Goal: Navigation & Orientation: Find specific page/section

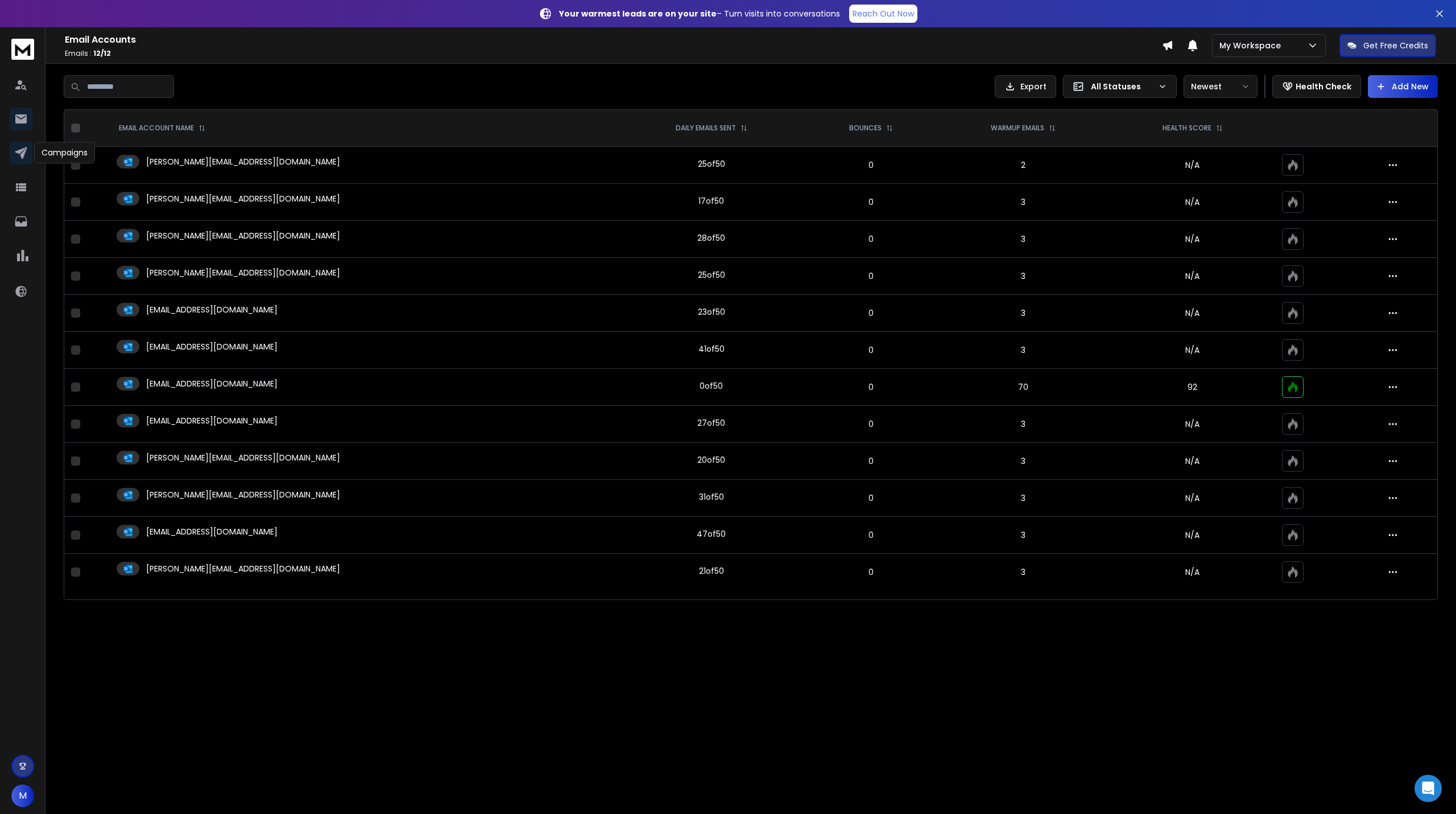
click at [19, 160] on icon at bounding box center [21, 153] width 14 height 14
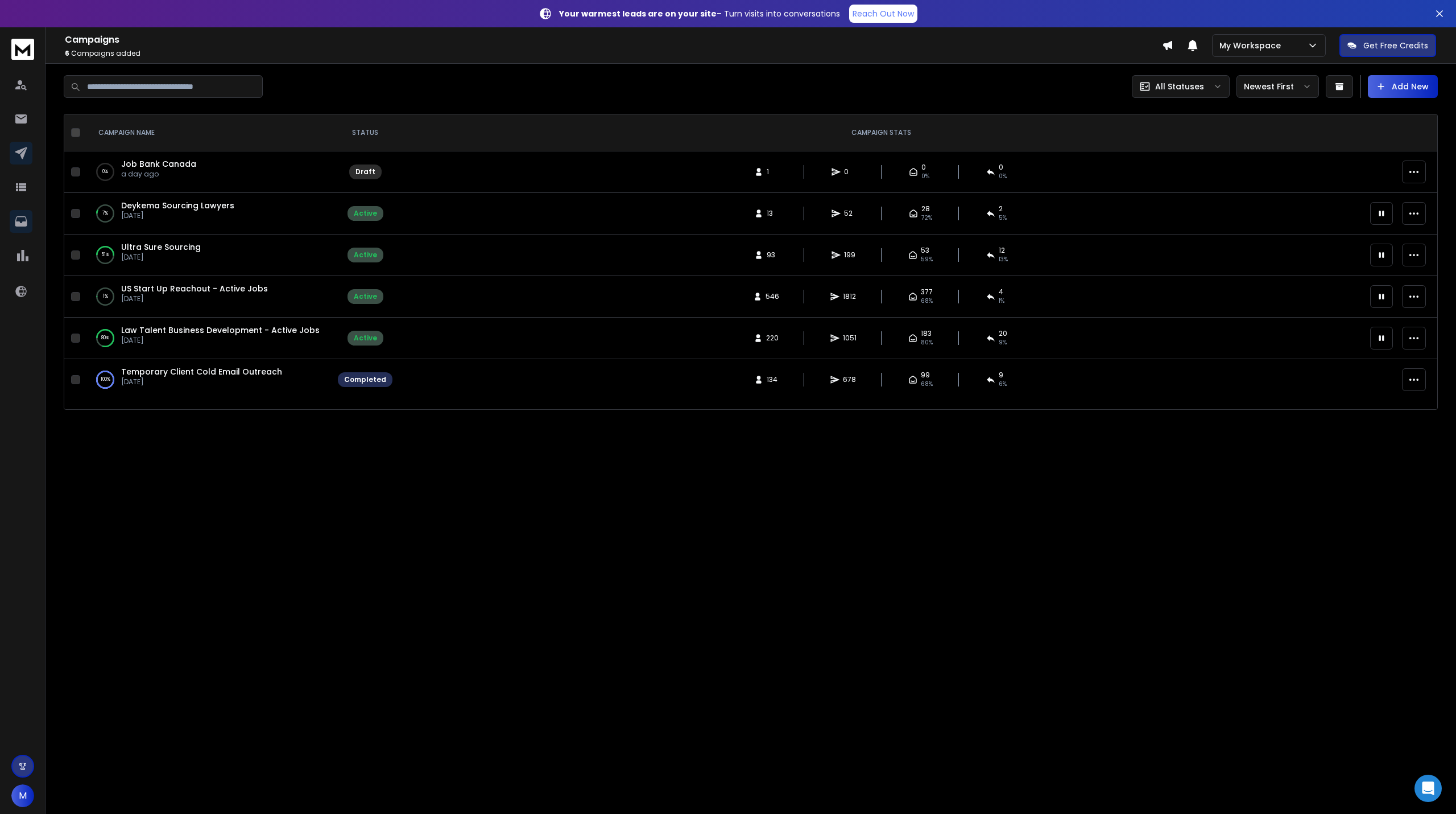
click at [20, 210] on link at bounding box center [20, 221] width 23 height 23
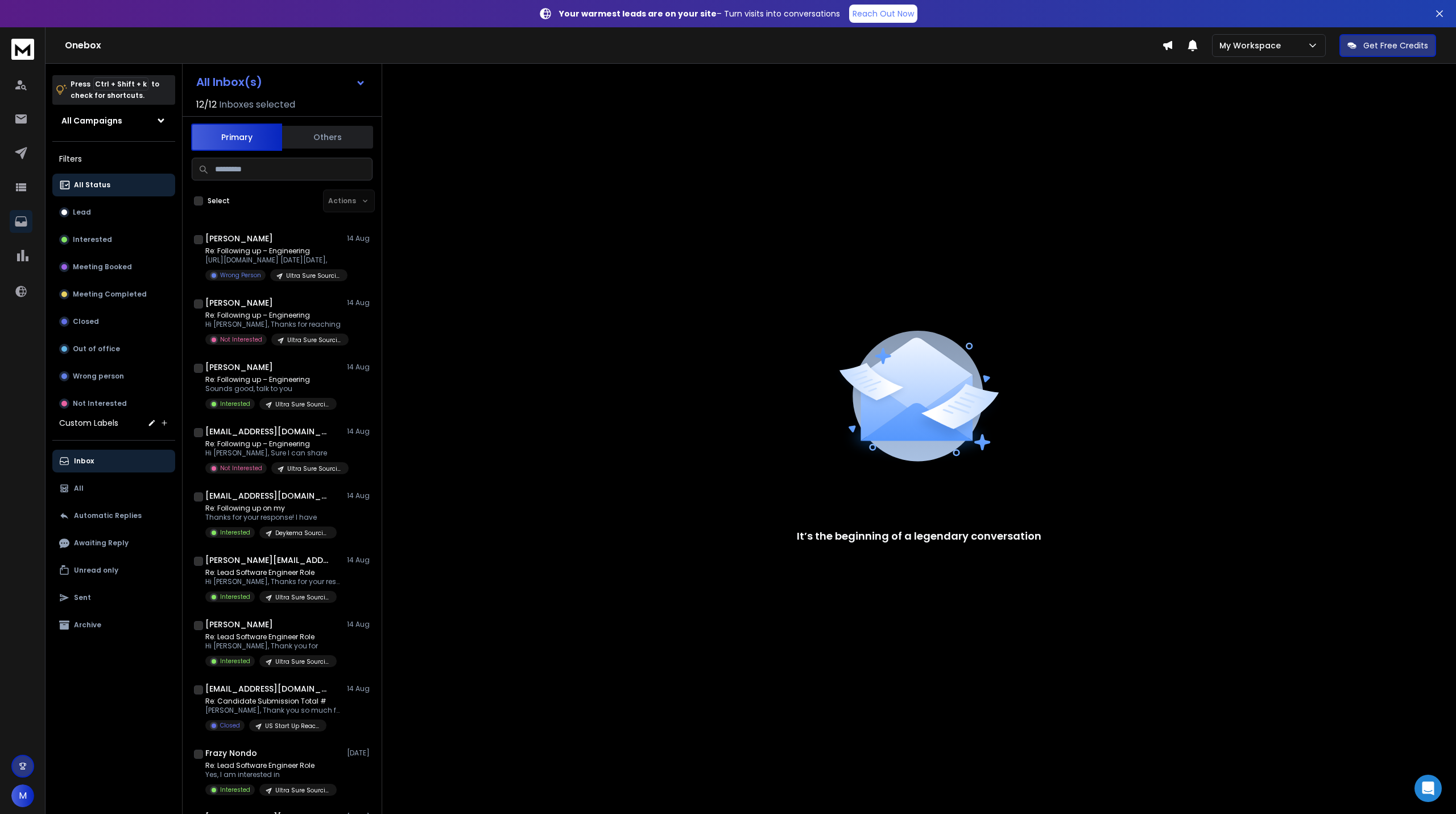
click at [339, 143] on button "Others" at bounding box center [327, 137] width 91 height 25
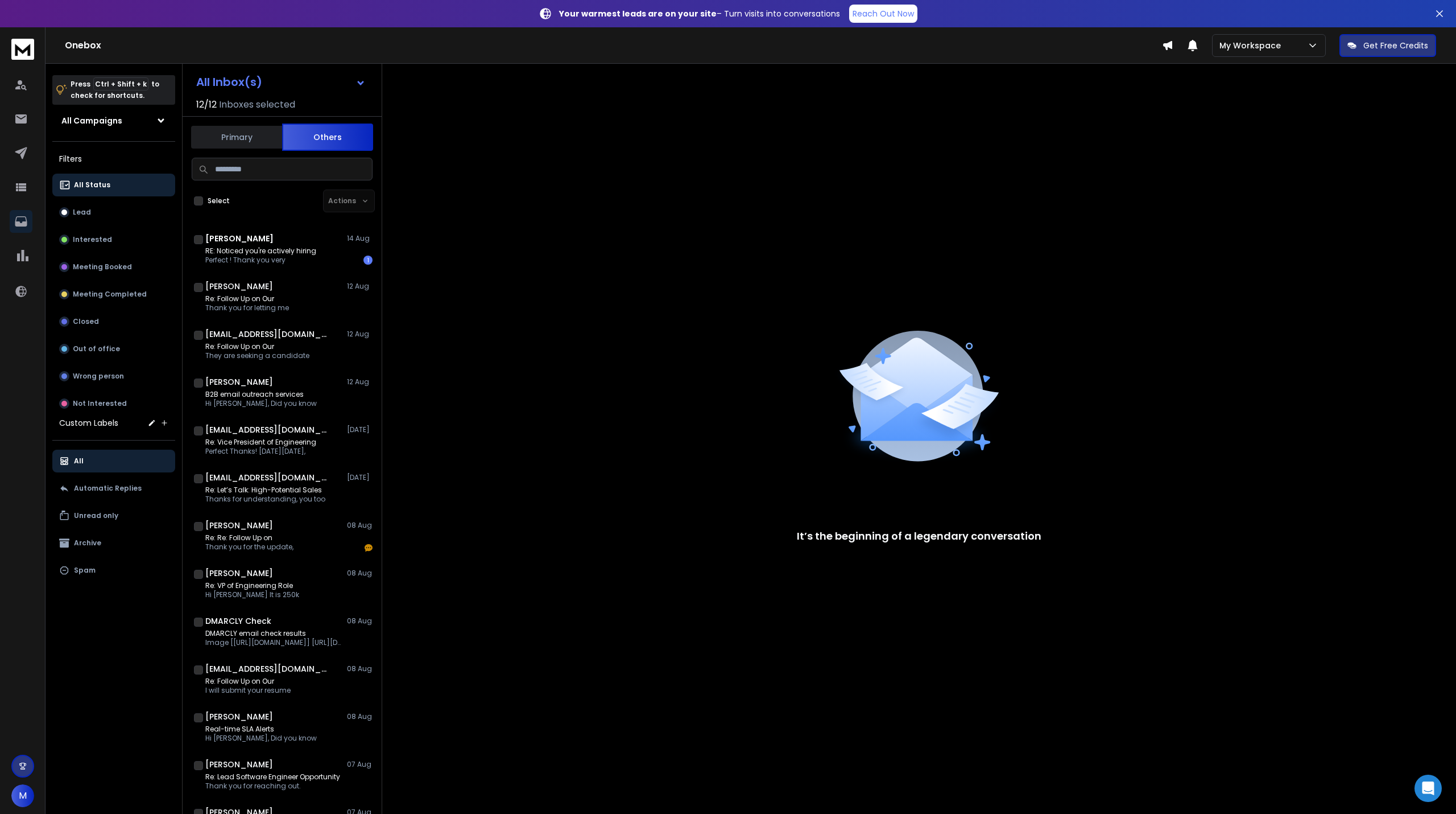
click at [237, 134] on button "Primary" at bounding box center [236, 137] width 91 height 25
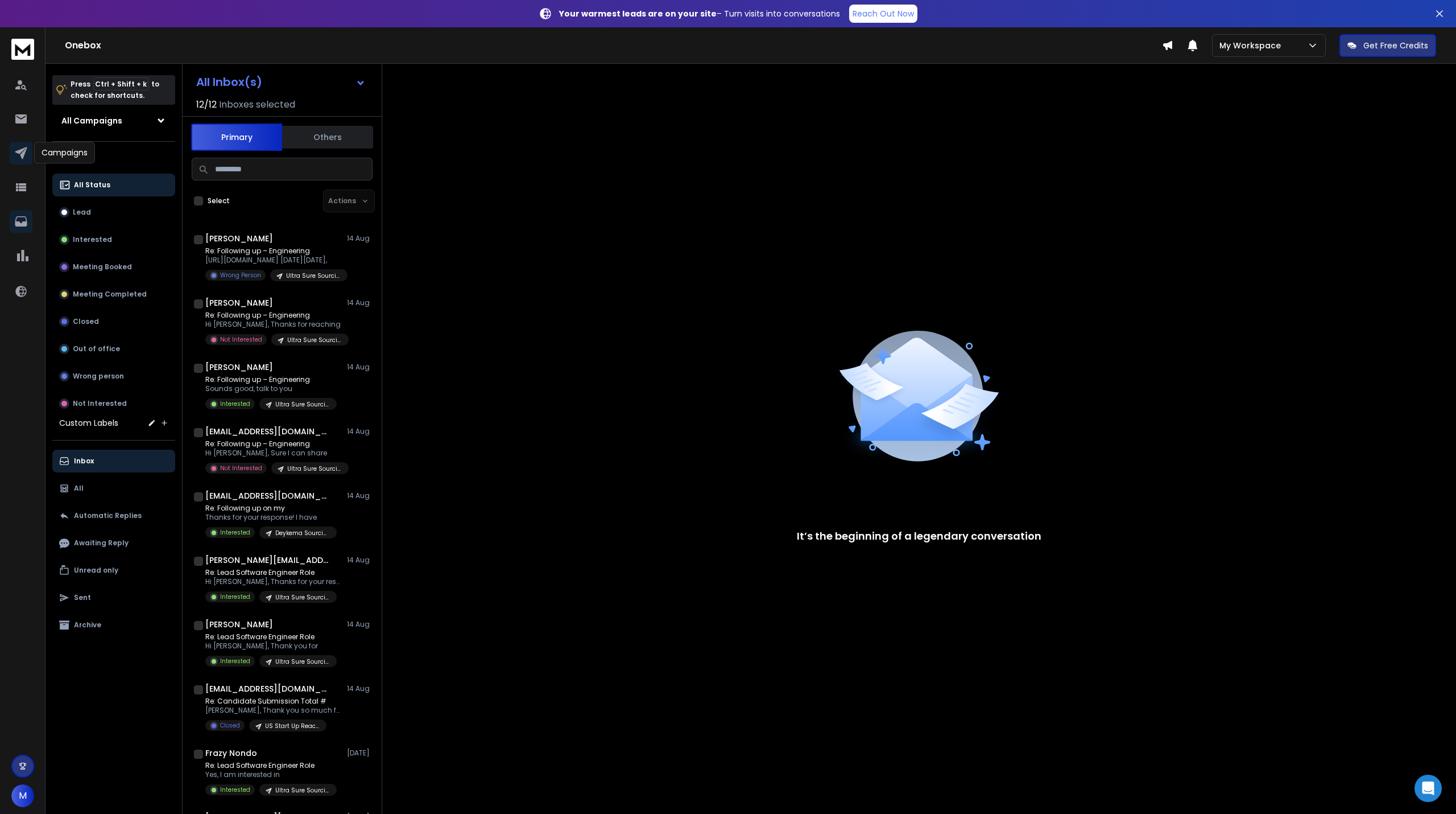
click at [16, 148] on icon at bounding box center [21, 153] width 14 height 14
